Goal: Communication & Community: Answer question/provide support

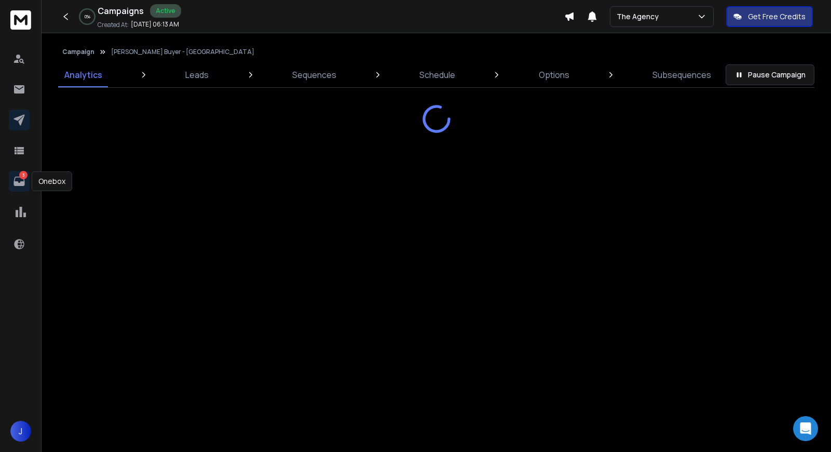
click at [21, 179] on icon at bounding box center [19, 181] width 12 height 12
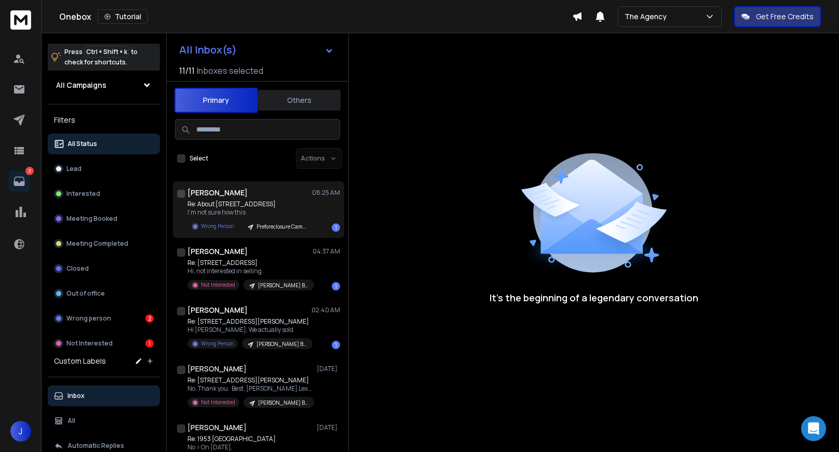
click at [266, 216] on p "I’m not sure how this" at bounding box center [249, 212] width 125 height 8
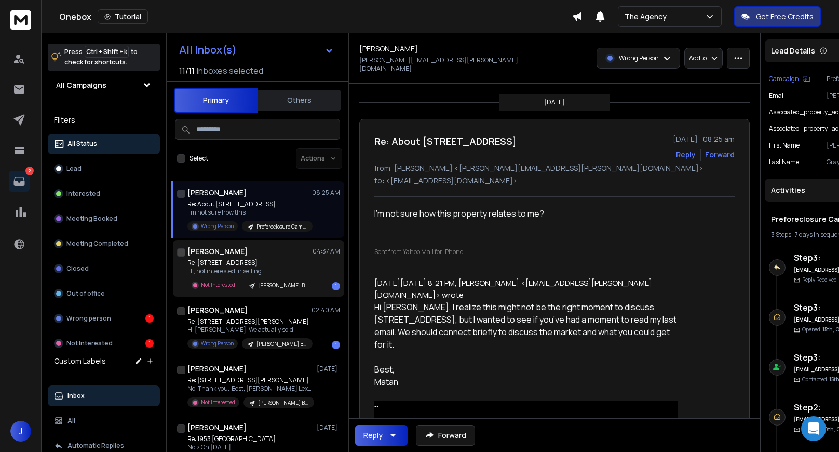
click at [290, 257] on div "[PERSON_NAME] 04:37 AM Re: [STREET_ADDRESS], not interested in selling. Not Int…" at bounding box center [263, 268] width 153 height 44
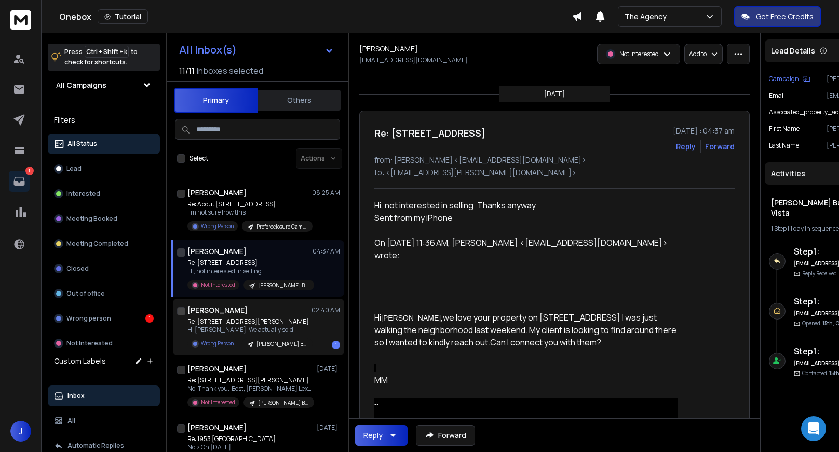
click at [270, 304] on div "[PERSON_NAME] 02:40 AM Re: [STREET_ADDRESS][PERSON_NAME] Matan, We actually sol…" at bounding box center [258, 326] width 171 height 57
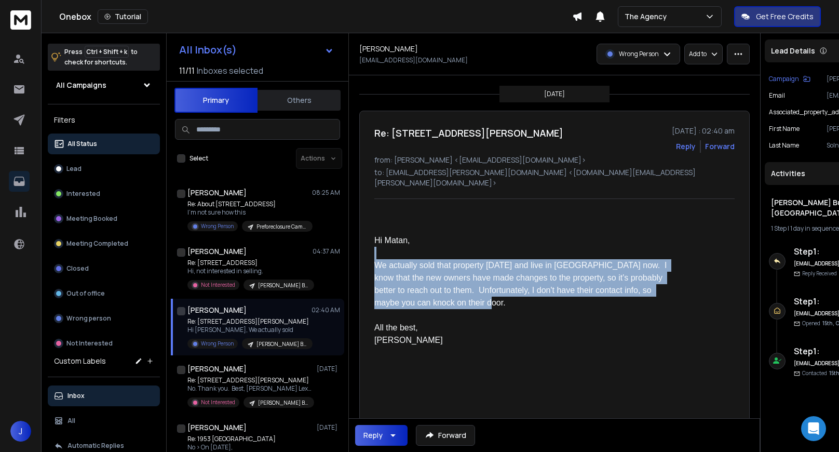
drag, startPoint x: 460, startPoint y: 225, endPoint x: 470, endPoint y: 320, distance: 94.9
click at [470, 320] on div "Hi [PERSON_NAME], We actually sold that property [DATE] and live in [GEOGRAPHIC…" at bounding box center [525, 302] width 303 height 187
click at [470, 321] on div "All the best," at bounding box center [525, 327] width 303 height 12
drag, startPoint x: 451, startPoint y: 240, endPoint x: 440, endPoint y: 196, distance: 45.1
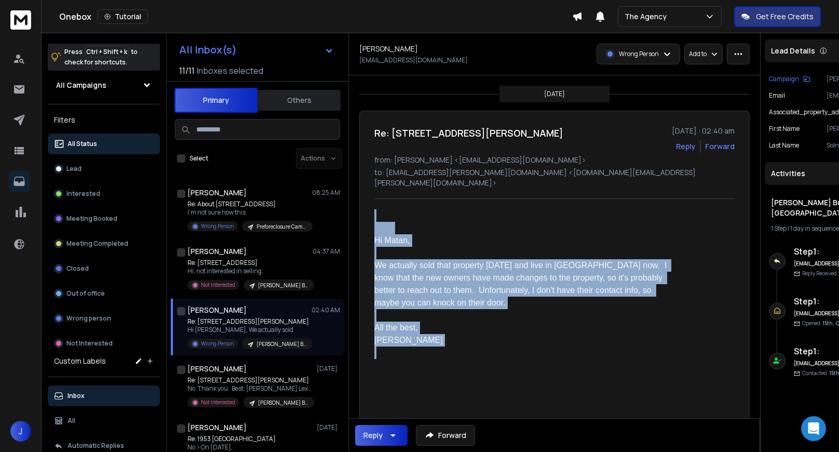
click at [451, 321] on div "All the best," at bounding box center [525, 327] width 303 height 12
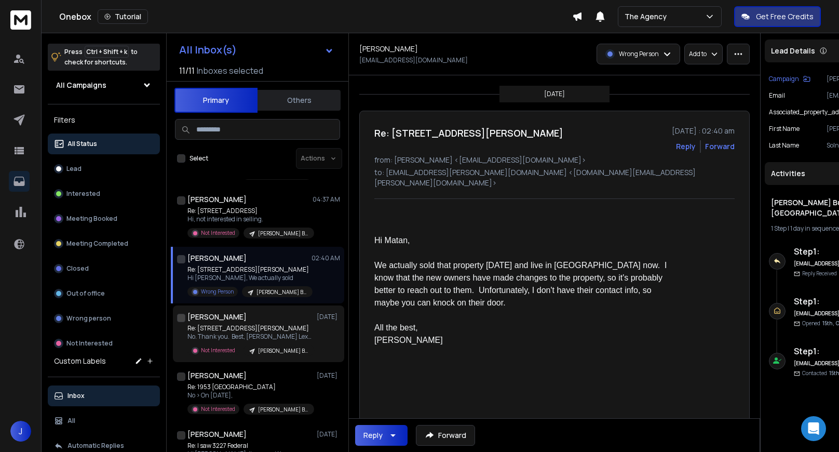
scroll to position [208, 0]
